Goal: Task Accomplishment & Management: Use online tool/utility

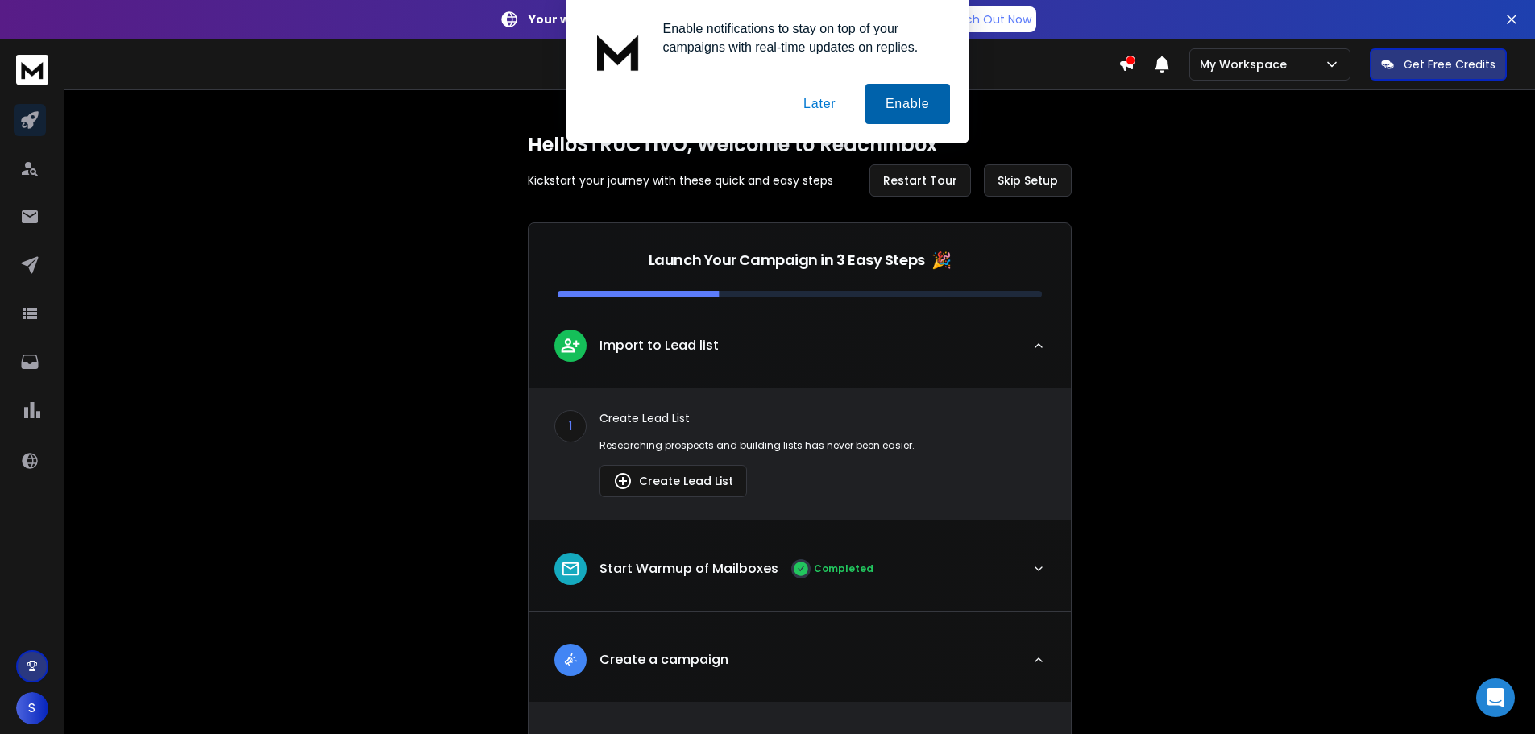
click at [901, 110] on button "Enable" at bounding box center [907, 104] width 85 height 40
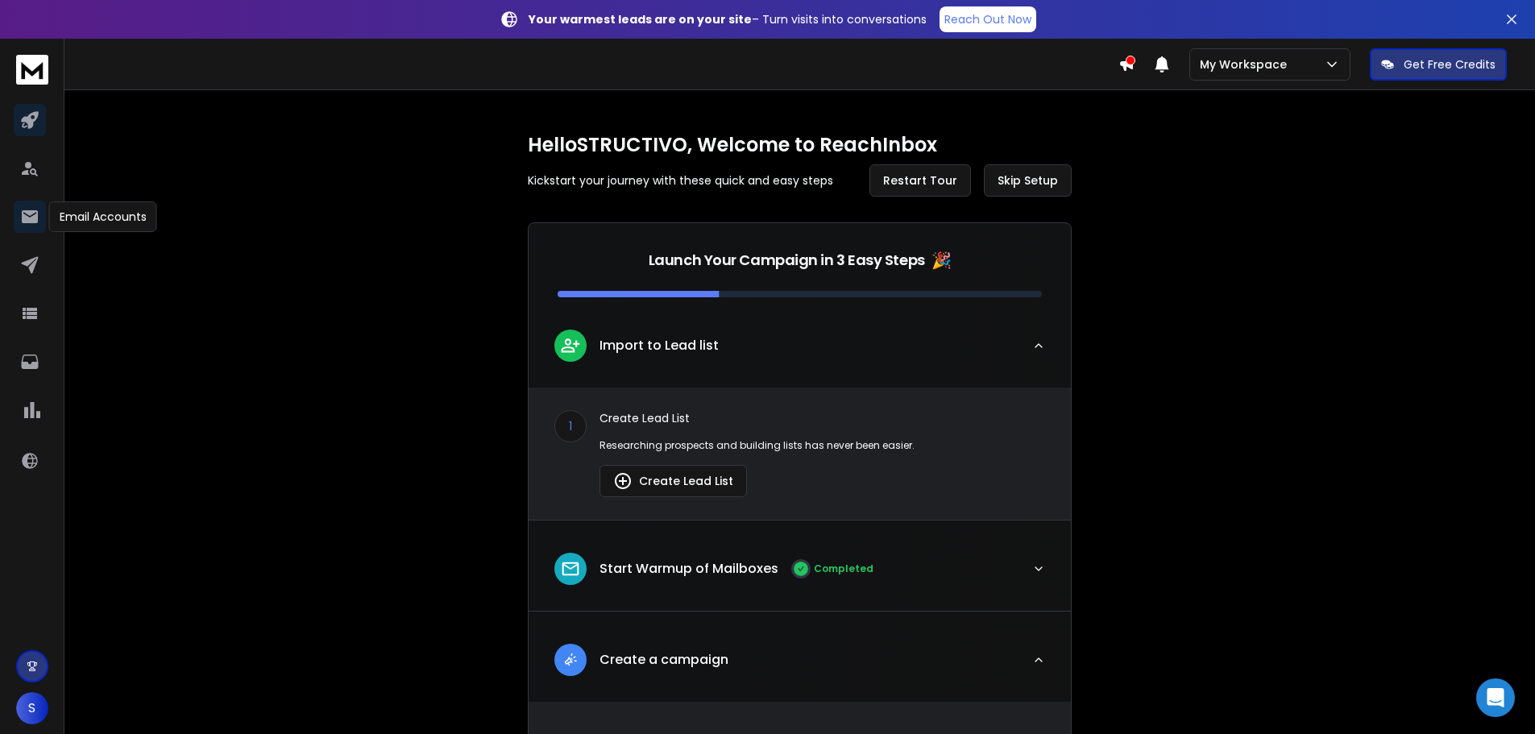
click at [25, 218] on icon at bounding box center [30, 216] width 16 height 13
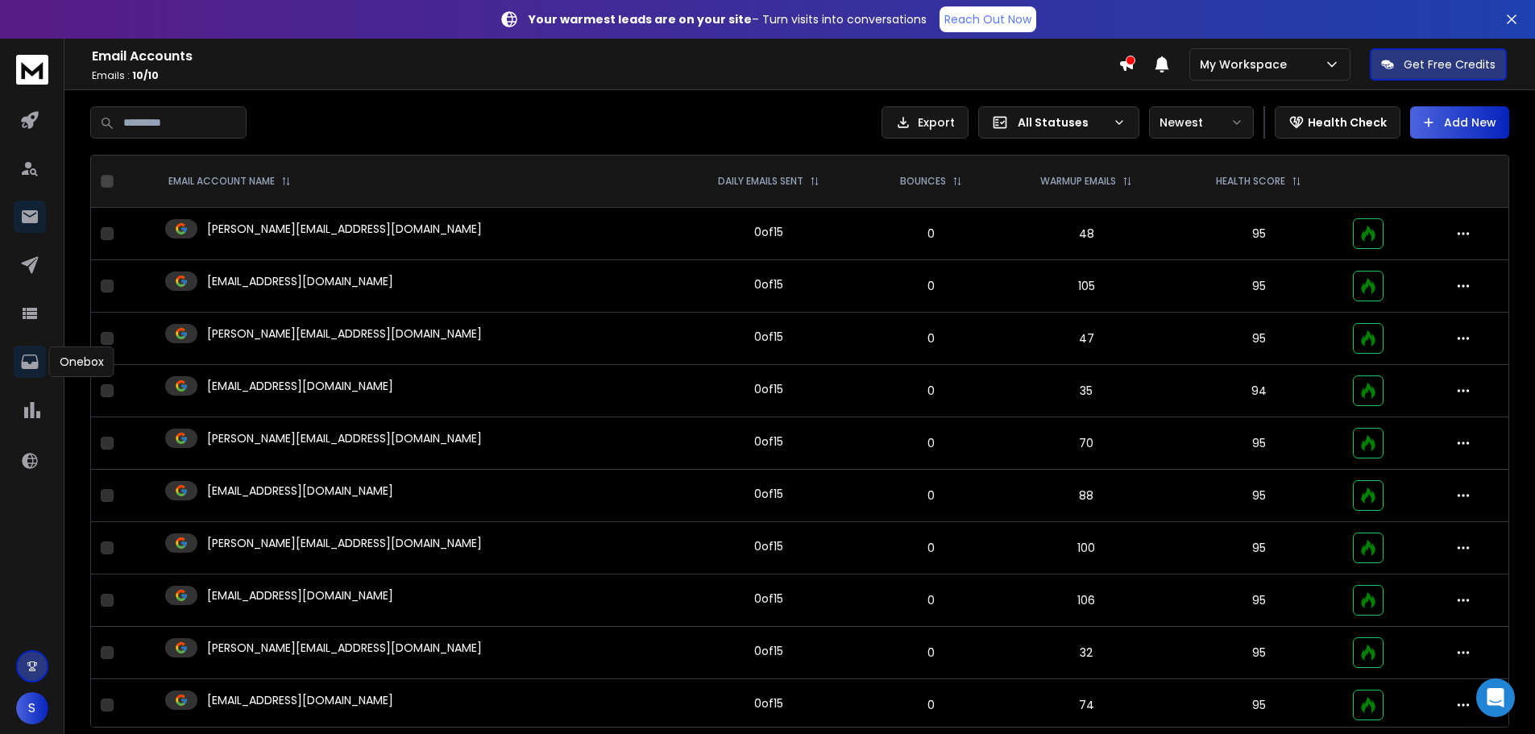
click at [31, 361] on icon at bounding box center [29, 361] width 19 height 19
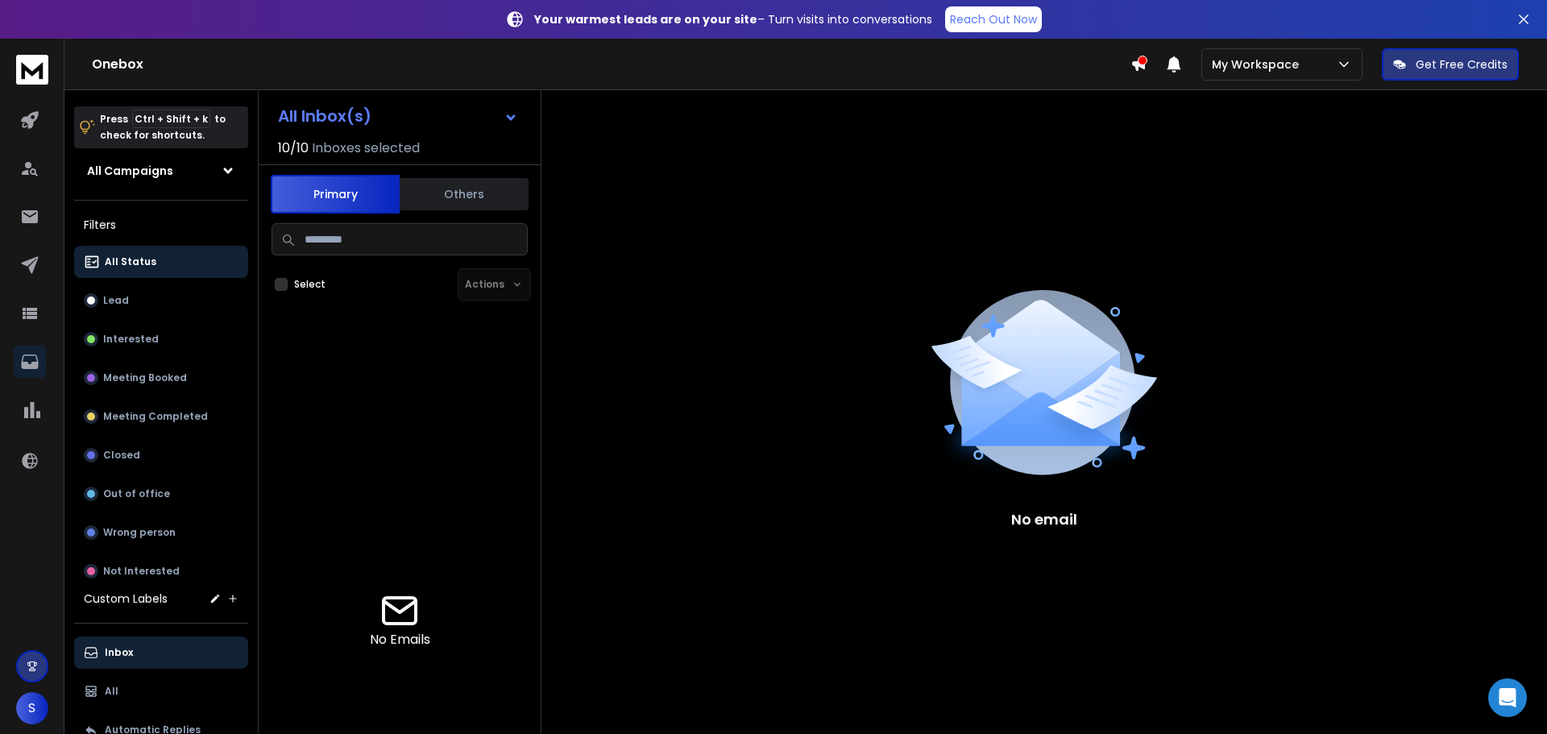
click at [384, 153] on h3 "Inboxes selected" at bounding box center [366, 148] width 108 height 19
click at [1070, 525] on p "No email" at bounding box center [1044, 519] width 66 height 23
drag, startPoint x: 460, startPoint y: 388, endPoint x: 524, endPoint y: 396, distance: 64.9
click at [460, 388] on div "No Emails" at bounding box center [399, 588] width 269 height 543
